Goal: Task Accomplishment & Management: Manage account settings

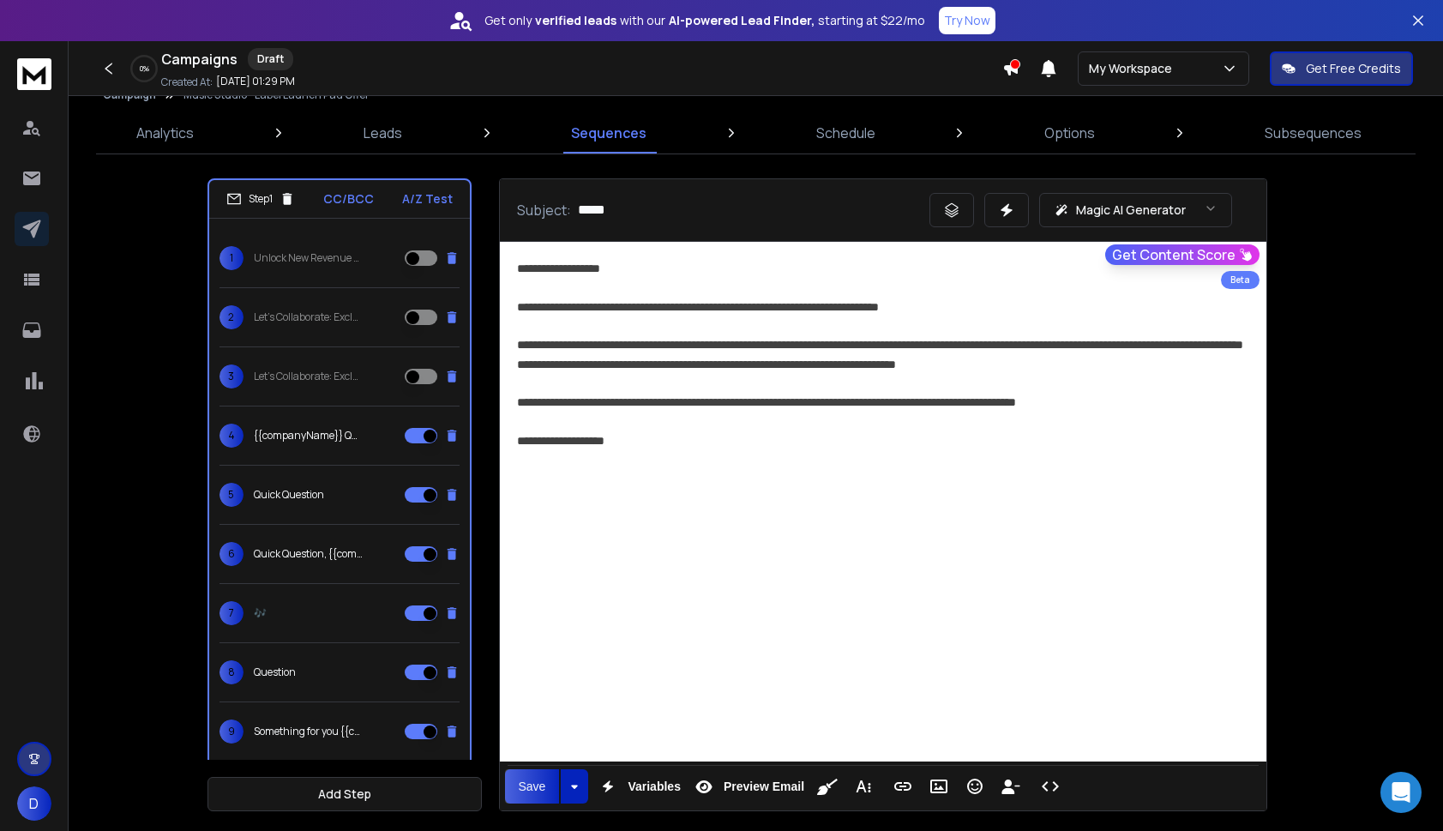
scroll to position [143, 0]
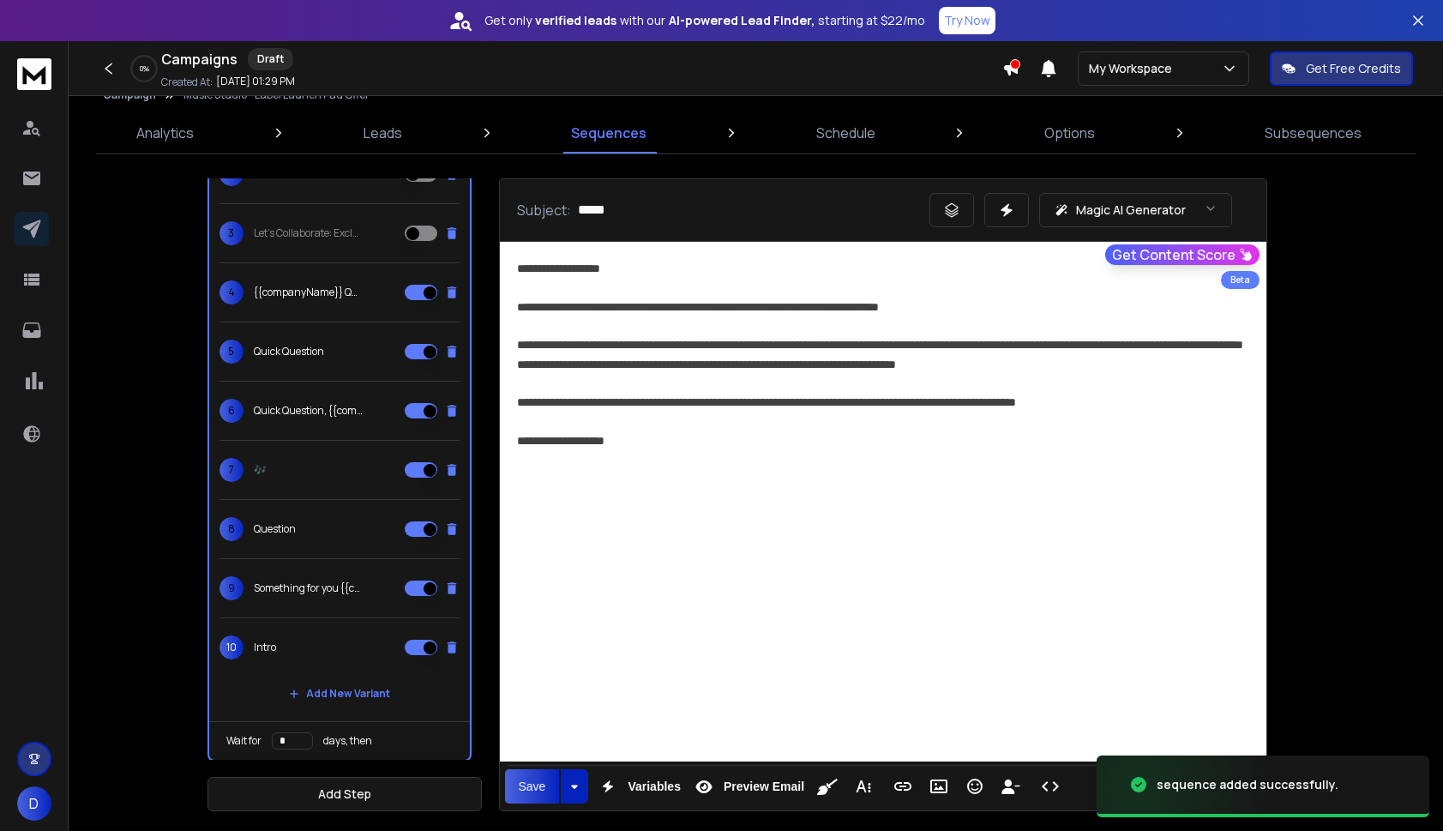
click at [325, 590] on p "Something for you {{companyName}}" at bounding box center [309, 588] width 110 height 14
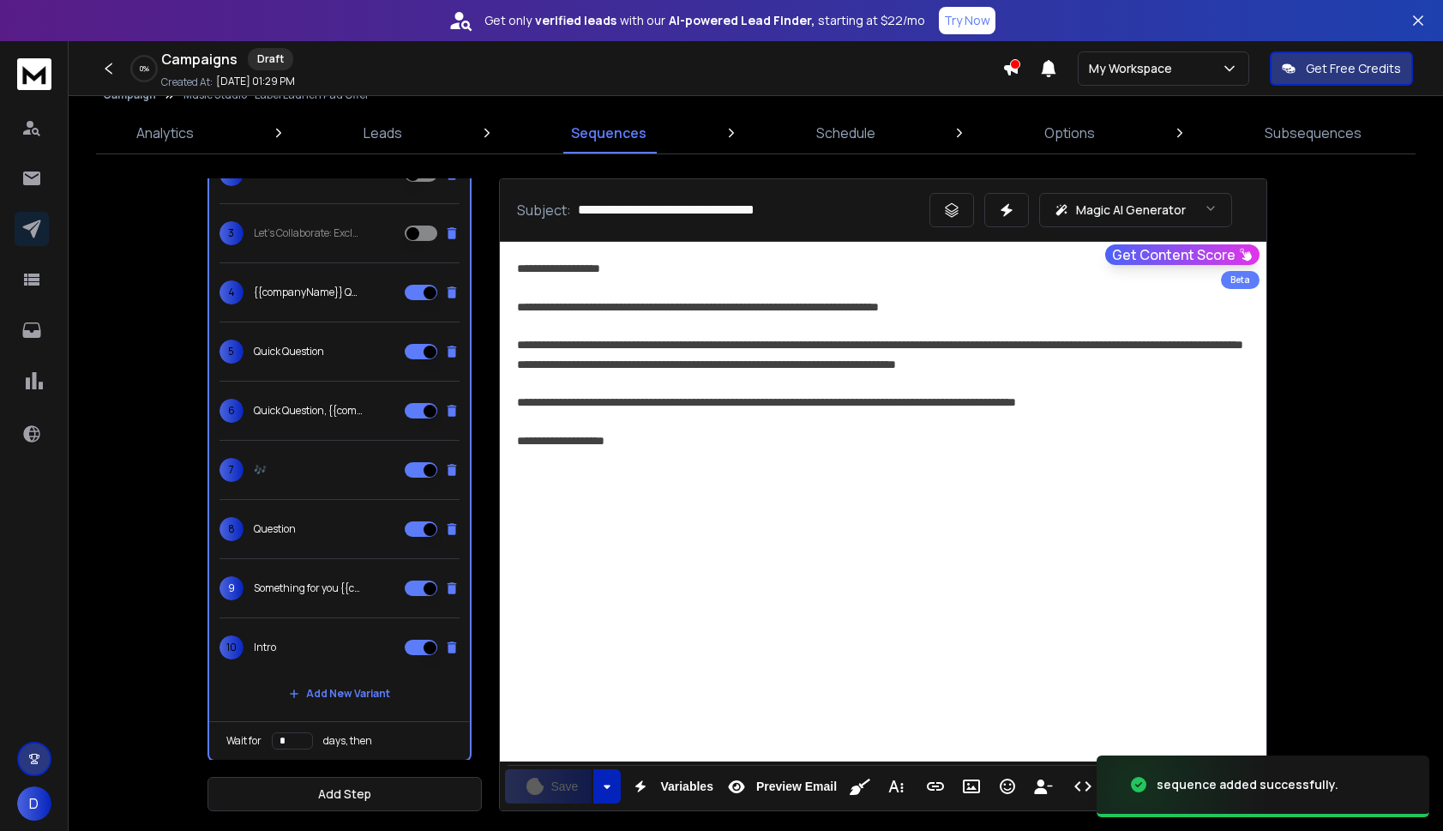
click at [315, 523] on div "8 Question" at bounding box center [340, 529] width 240 height 59
click at [311, 491] on div "7 🎶" at bounding box center [340, 470] width 240 height 59
click at [298, 423] on div "6 Quick Question, {{companyName}}" at bounding box center [340, 411] width 240 height 59
click at [290, 347] on p "Quick Question" at bounding box center [289, 352] width 70 height 14
click at [304, 414] on p "Quick Question, {{companyName}}" at bounding box center [309, 411] width 110 height 14
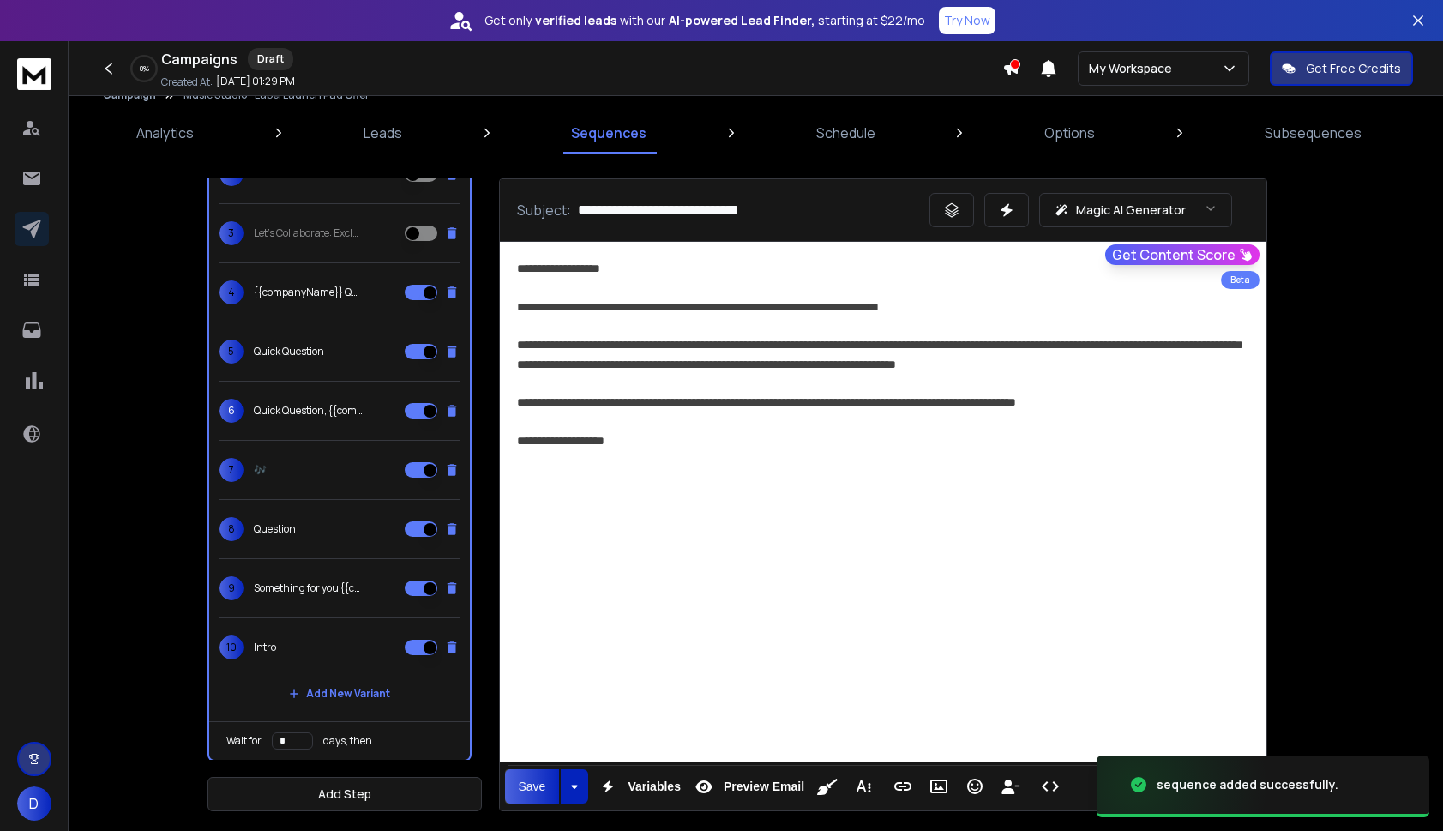
click at [330, 298] on p "{{companyName}} Quick Question" at bounding box center [309, 293] width 110 height 14
type input "**********"
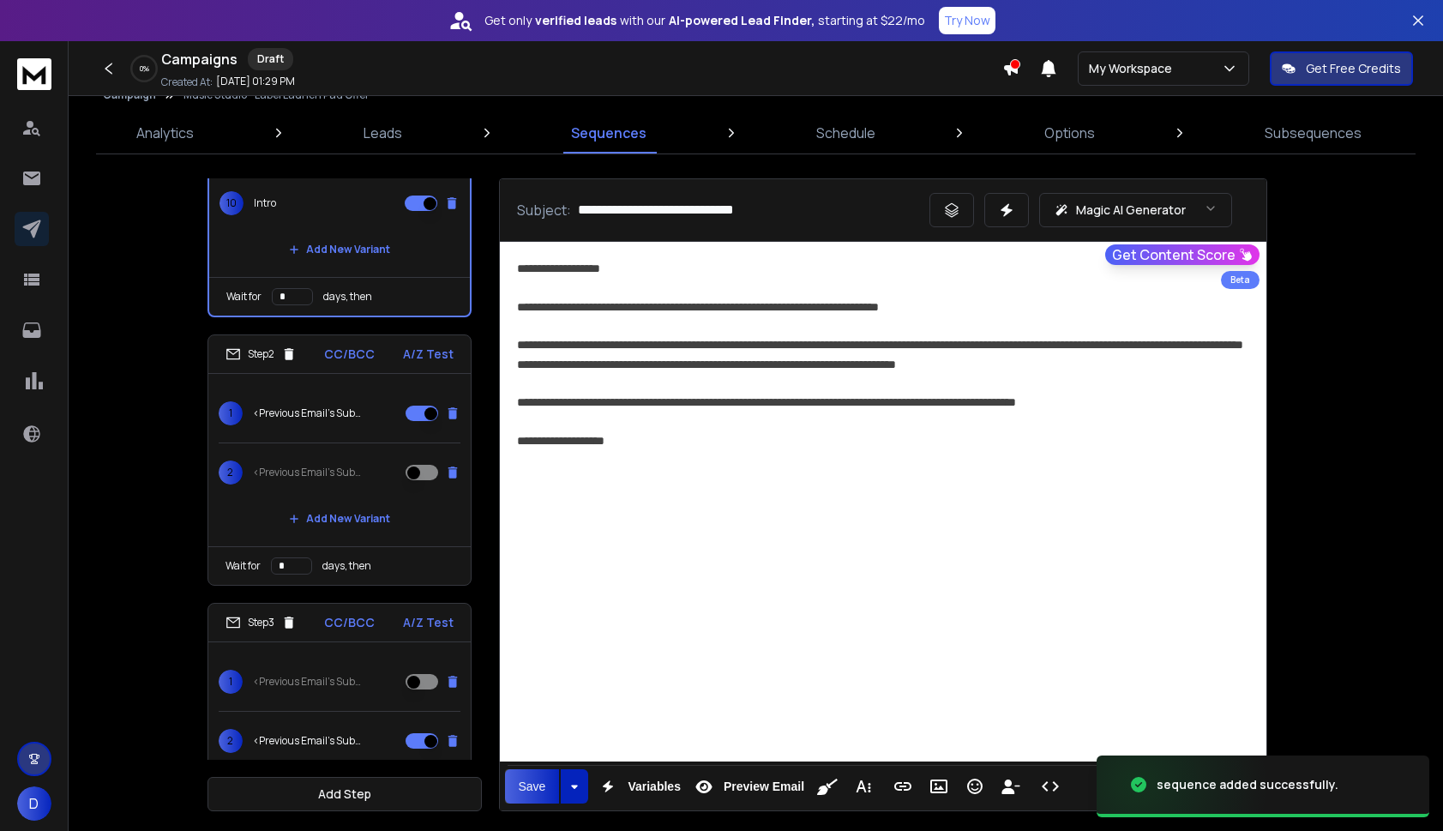
scroll to position [0, 0]
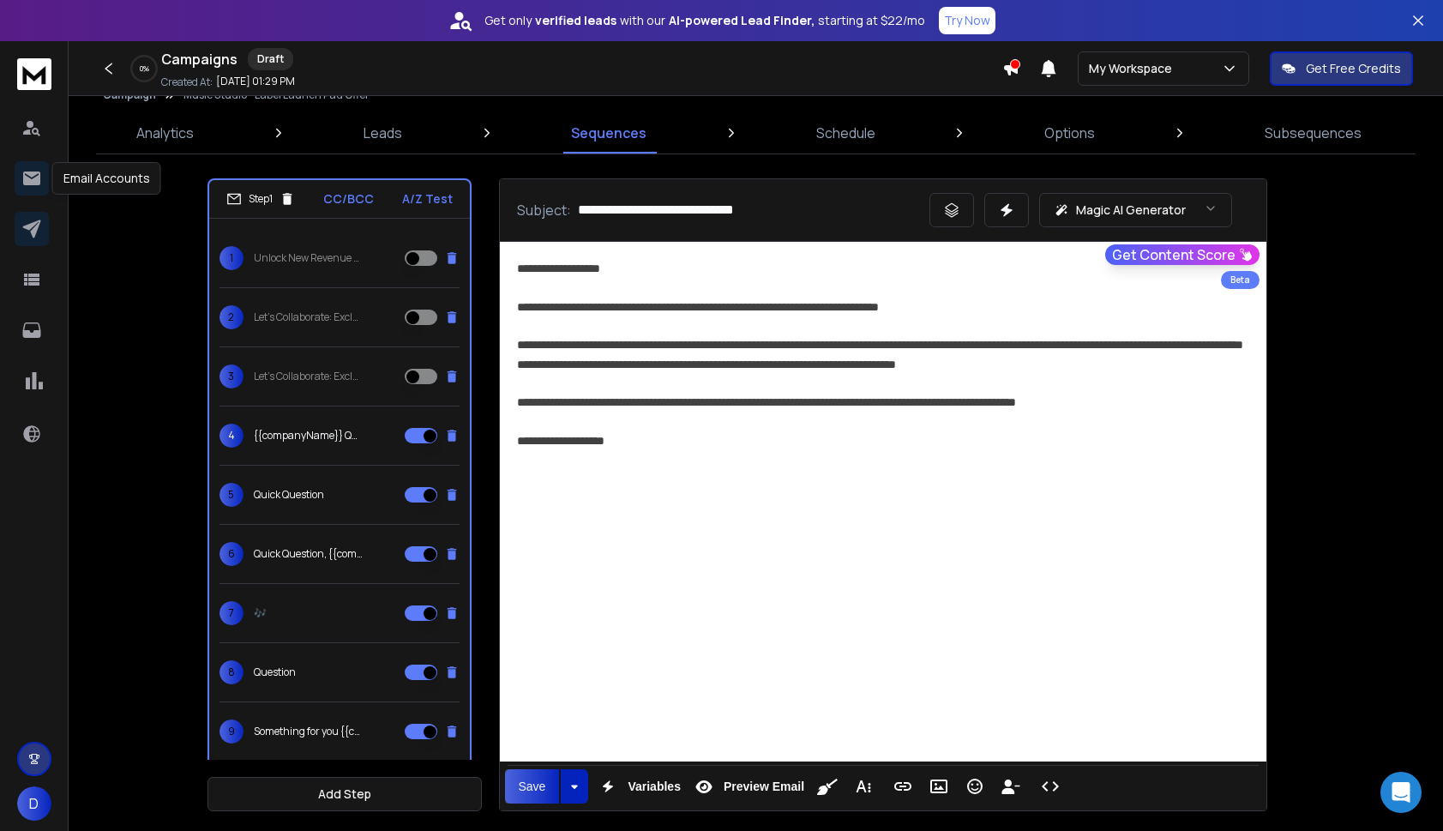
click at [19, 166] on link at bounding box center [32, 178] width 34 height 34
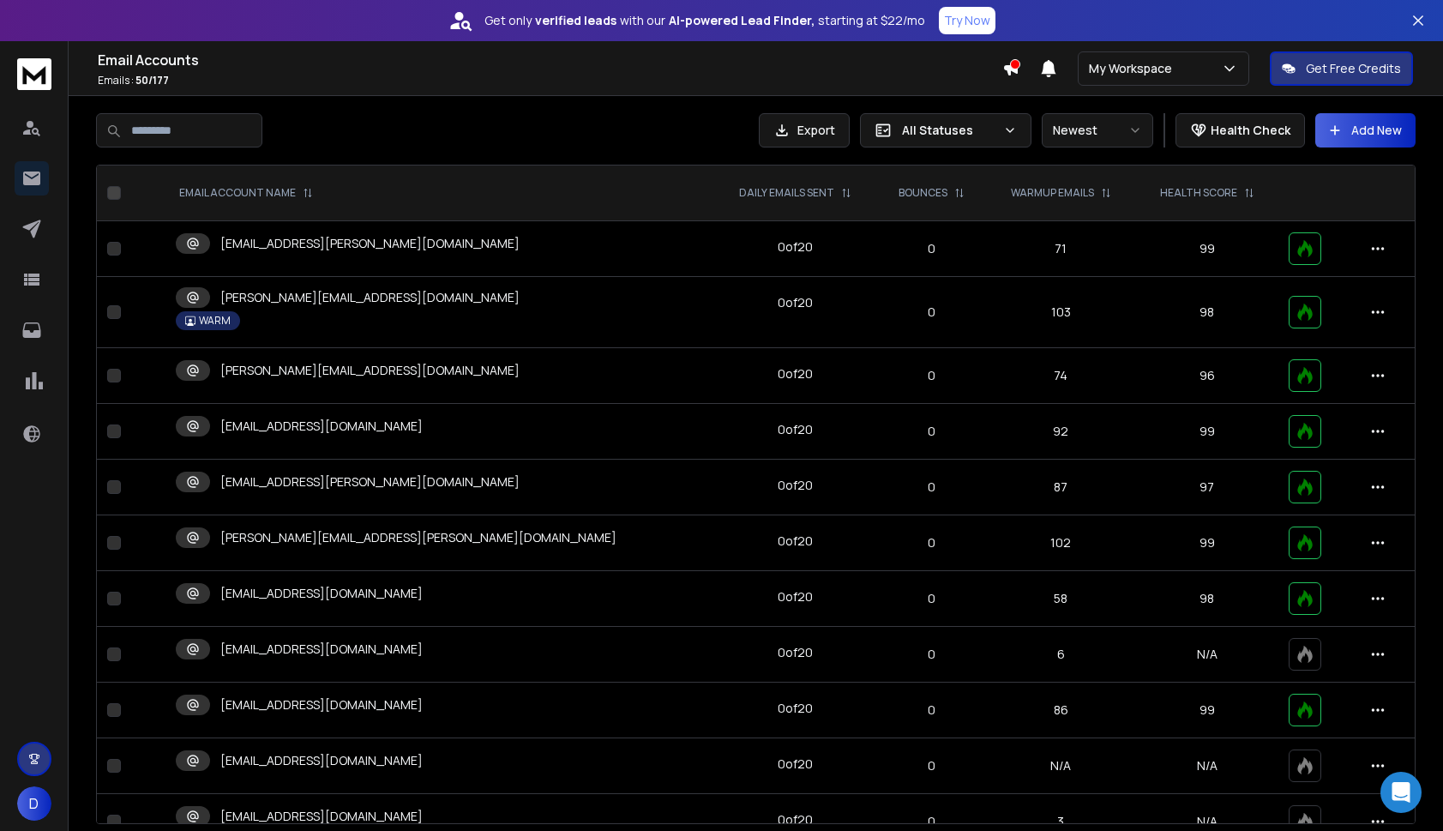
click at [225, 135] on input at bounding box center [179, 130] width 166 height 34
type input "**********"
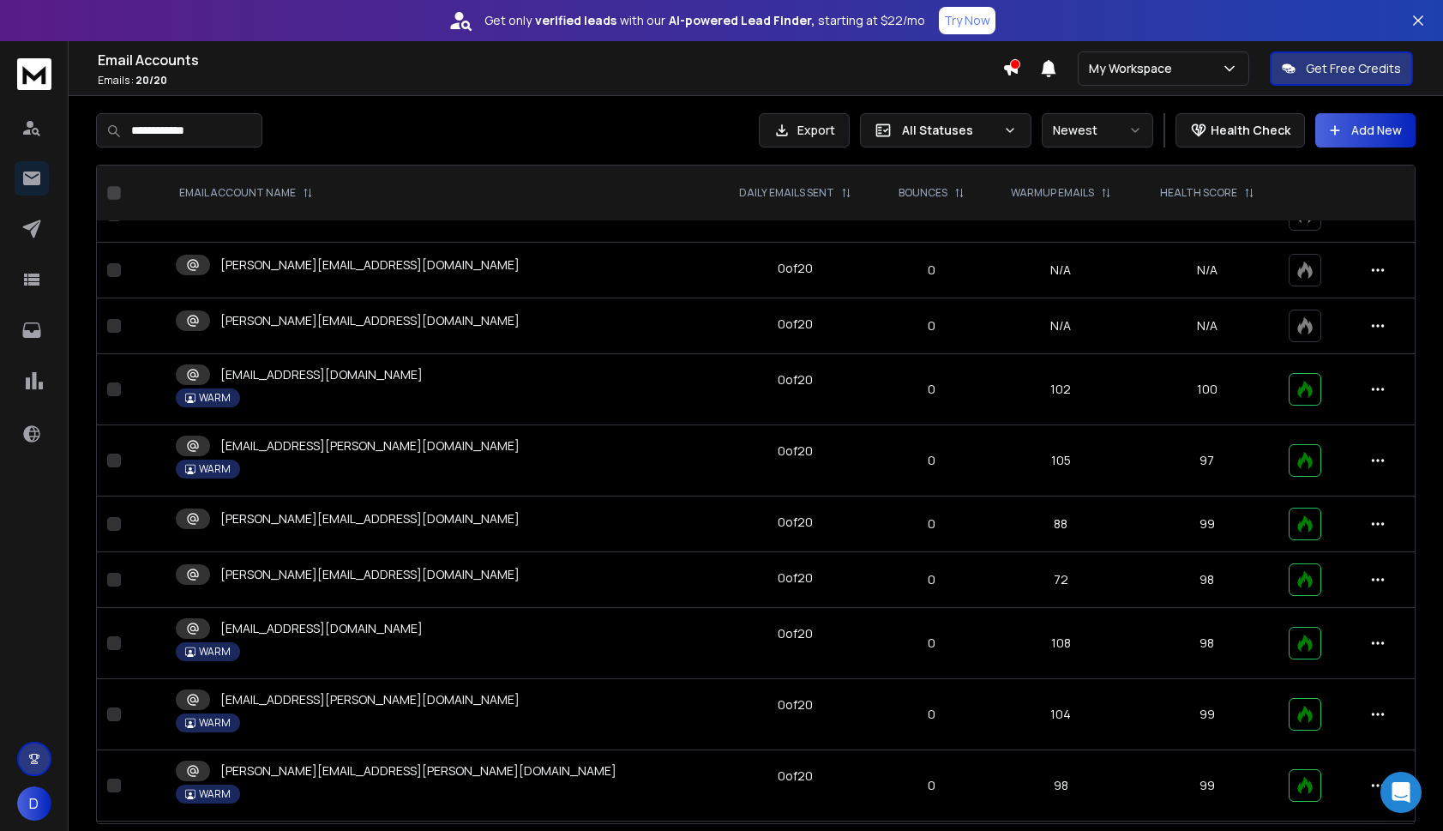
scroll to position [405, 0]
